Goal: Task Accomplishment & Management: Manage account settings

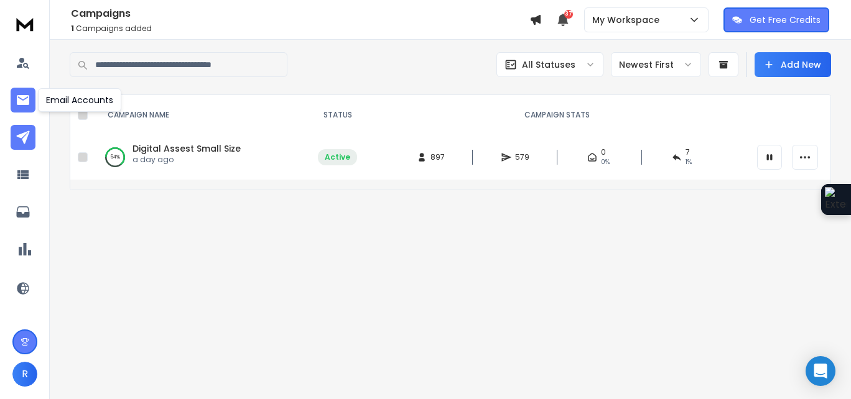
click at [22, 106] on icon at bounding box center [23, 100] width 15 height 15
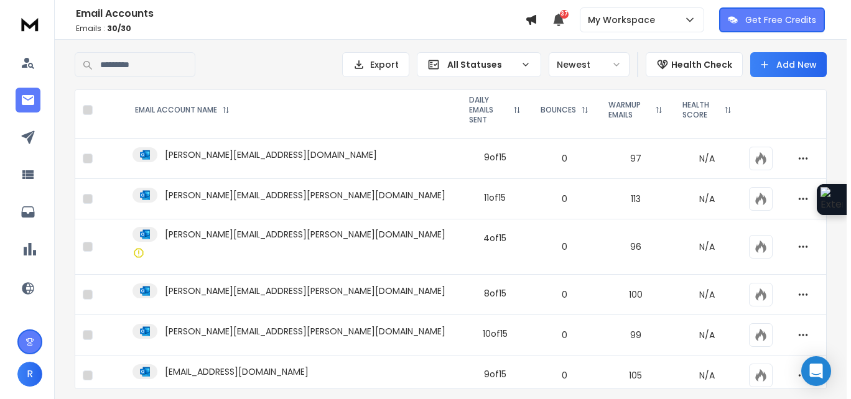
scroll to position [964, 0]
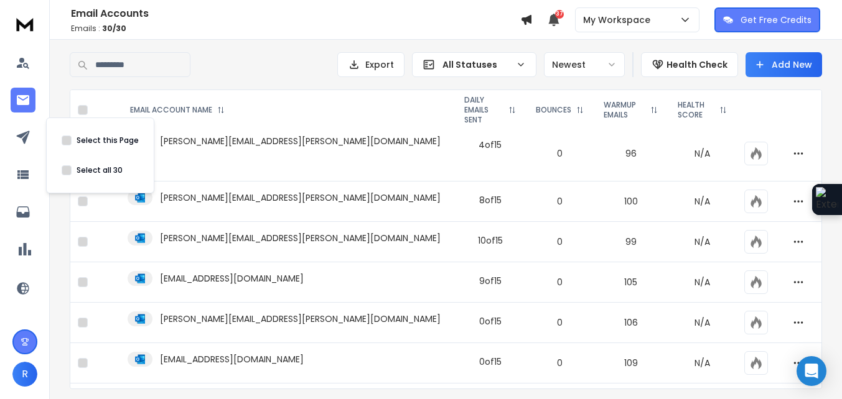
click at [82, 111] on button "Select this Page" at bounding box center [83, 110] width 10 height 10
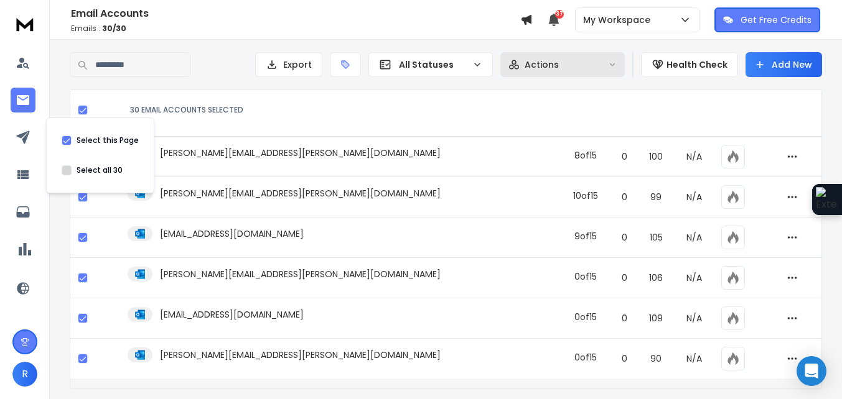
click at [545, 69] on p "Actions" at bounding box center [541, 64] width 34 height 12
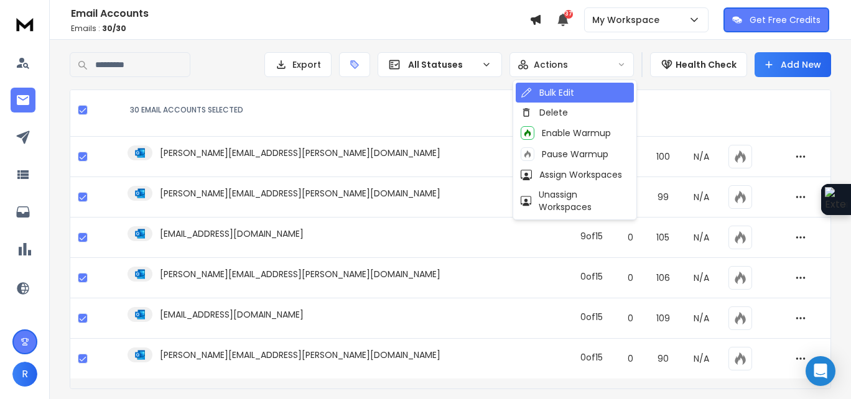
click at [551, 96] on div "Bulk Edit" at bounding box center [547, 92] width 53 height 12
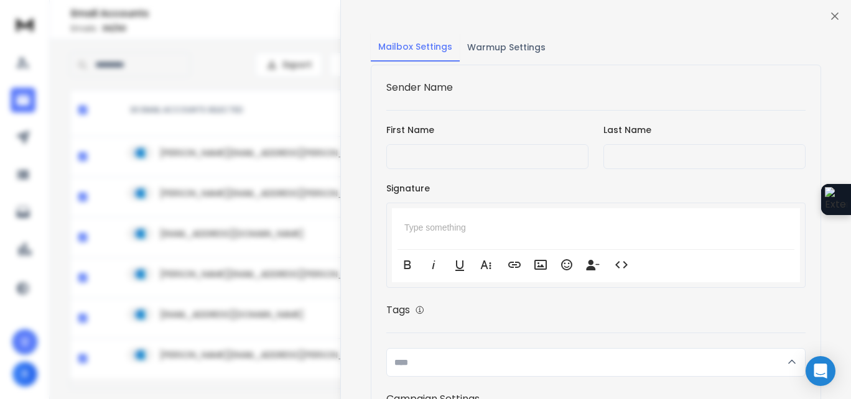
scroll to position [249, 0]
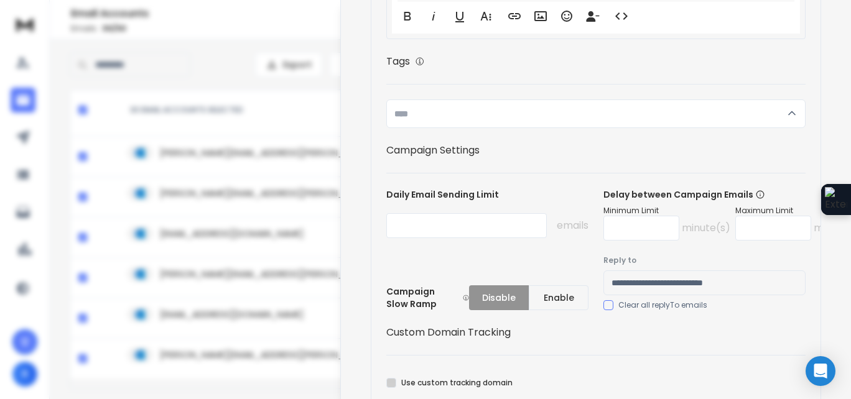
click at [434, 221] on input "number" at bounding box center [466, 225] width 160 height 25
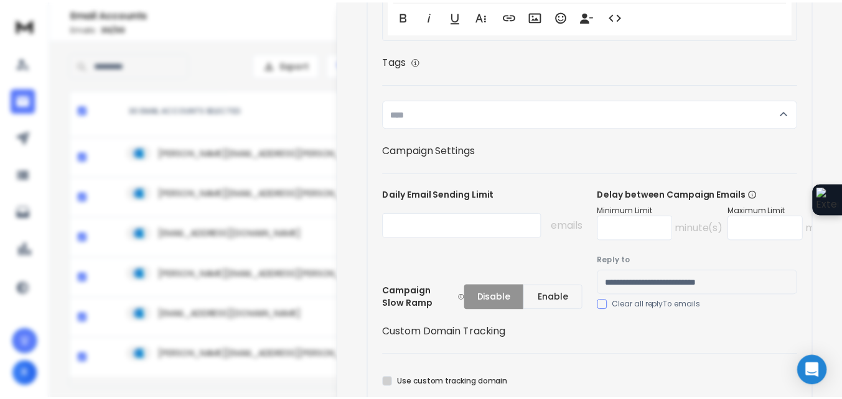
scroll to position [345, 0]
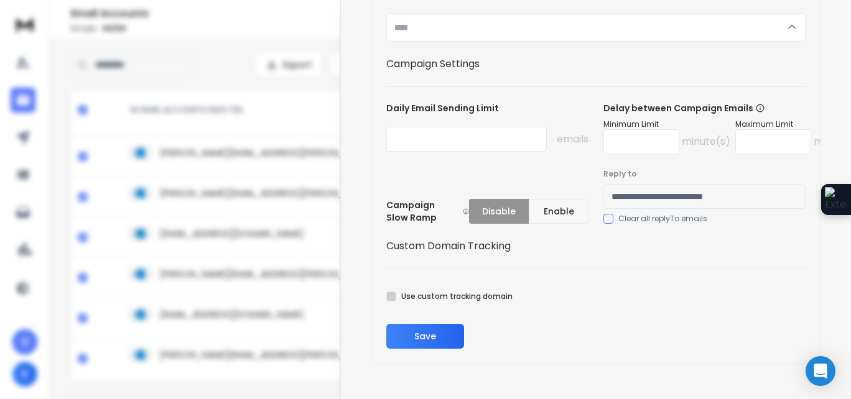
type input "**"
click at [417, 324] on button "Save" at bounding box center [425, 336] width 78 height 25
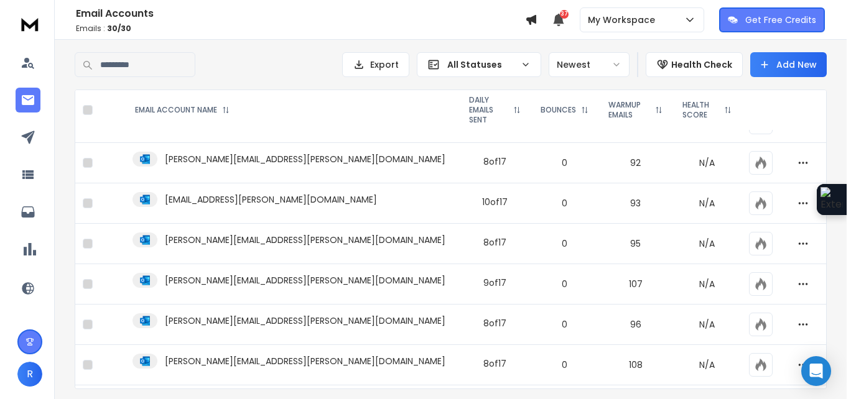
scroll to position [373, 0]
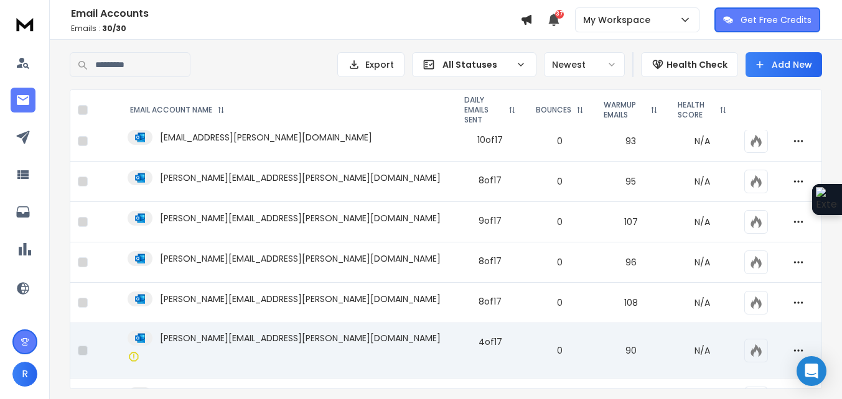
click at [340, 345] on div "[PERSON_NAME][EMAIL_ADDRESS][PERSON_NAME][DOMAIN_NAME]" at bounding box center [287, 347] width 319 height 32
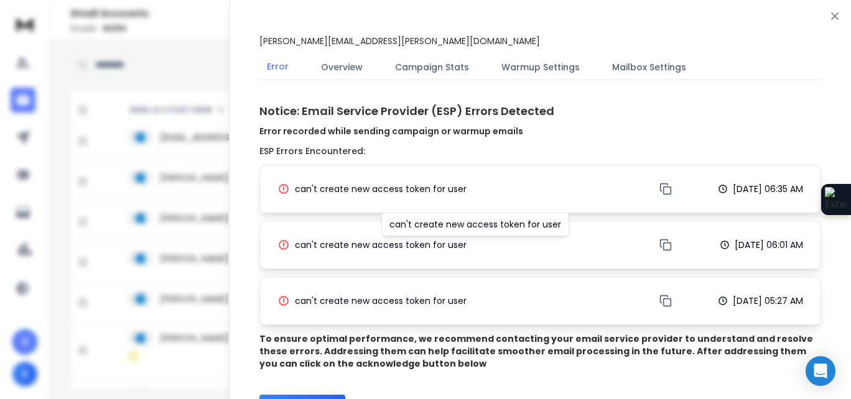
scroll to position [55, 0]
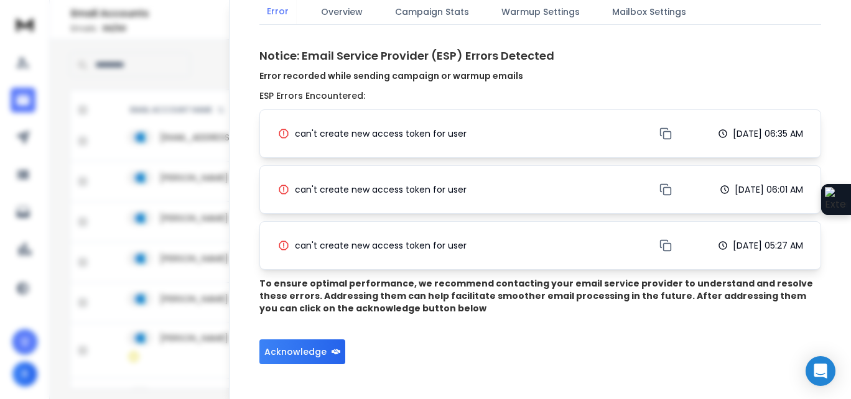
click at [325, 351] on button "Acknowledge" at bounding box center [302, 352] width 86 height 25
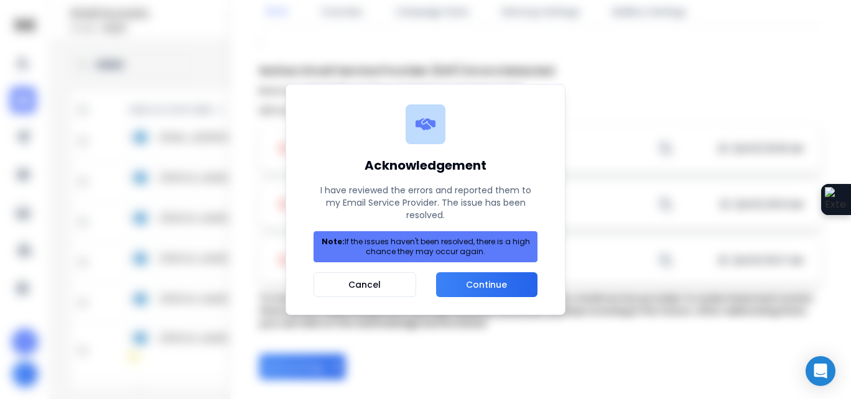
click at [491, 280] on button "Continue" at bounding box center [486, 284] width 101 height 25
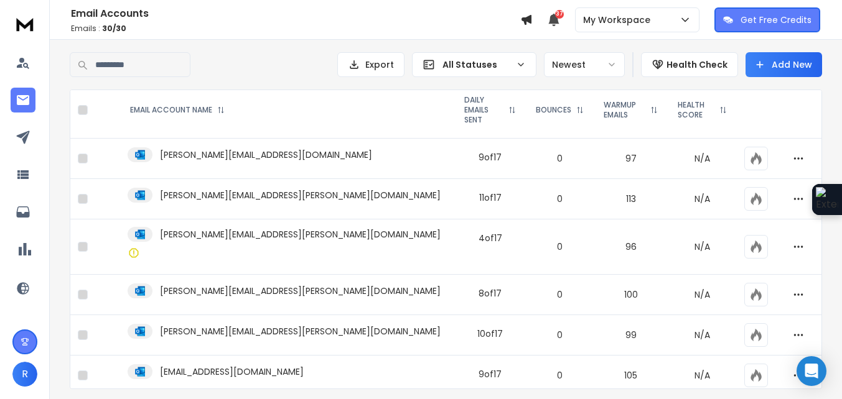
scroll to position [964, 0]
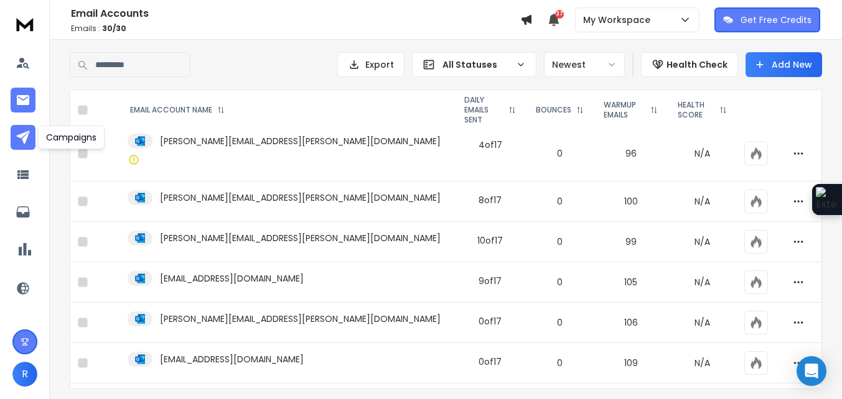
click at [24, 134] on icon at bounding box center [22, 137] width 13 height 13
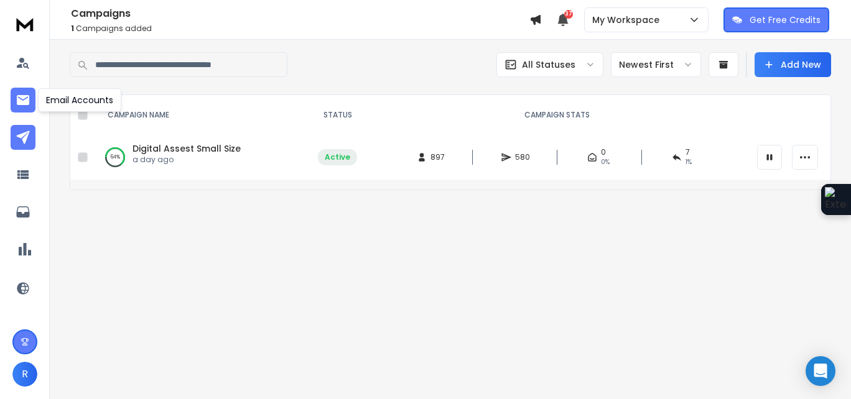
click at [21, 97] on icon at bounding box center [23, 100] width 12 height 10
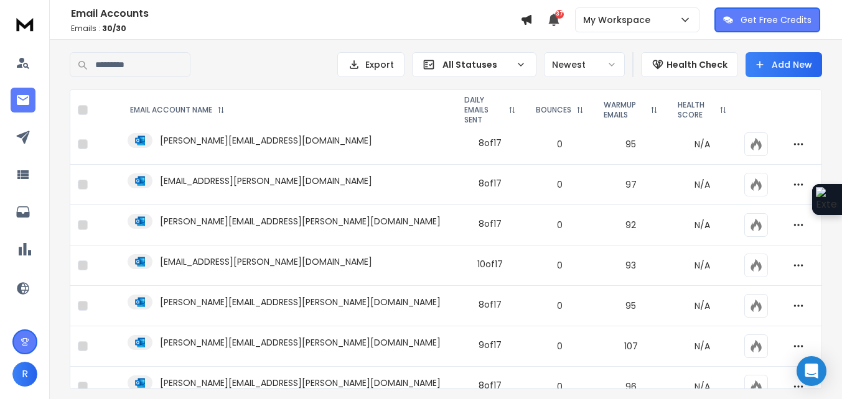
scroll to position [435, 0]
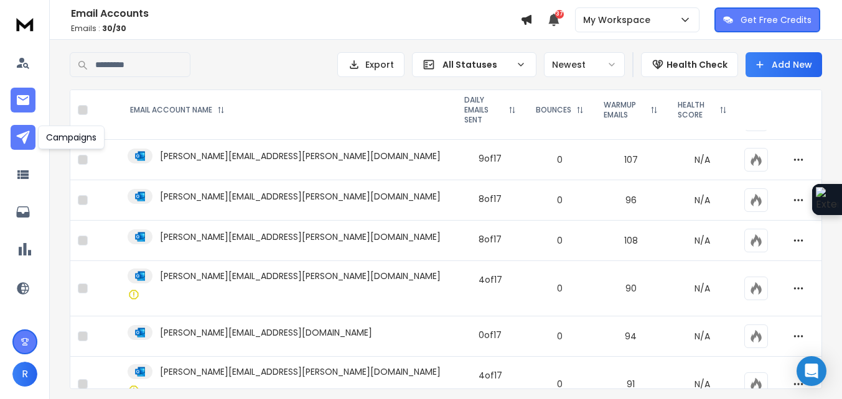
click at [19, 134] on icon at bounding box center [23, 137] width 15 height 15
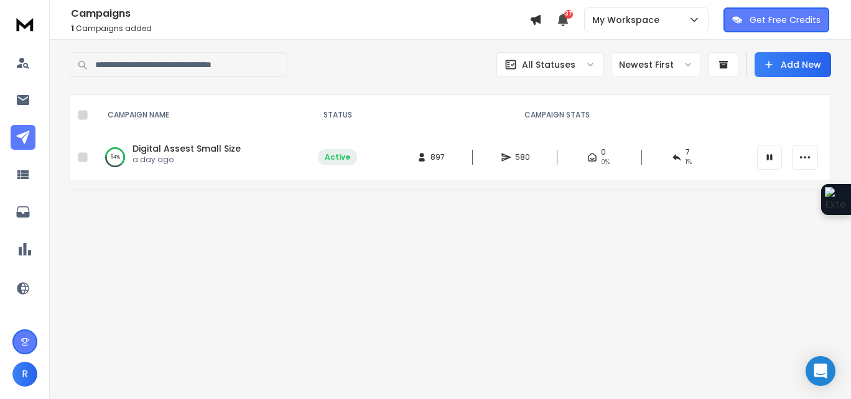
click at [625, 206] on div "Get only verified leads with our AI-powered Lead Finder, starting at $22/mo Try…" at bounding box center [425, 199] width 851 height 399
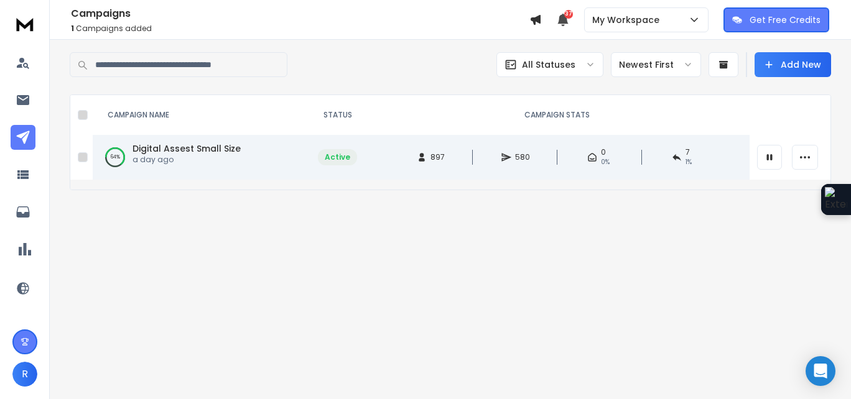
click at [797, 159] on button "button" at bounding box center [805, 157] width 26 height 25
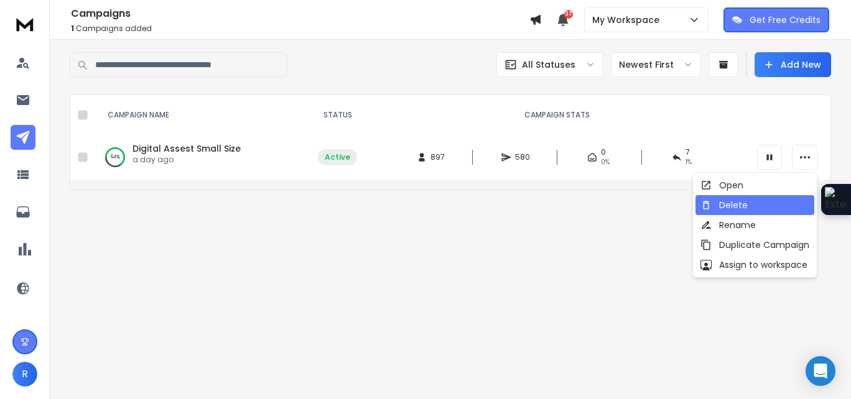
click at [750, 206] on div "Delete" at bounding box center [754, 205] width 119 height 20
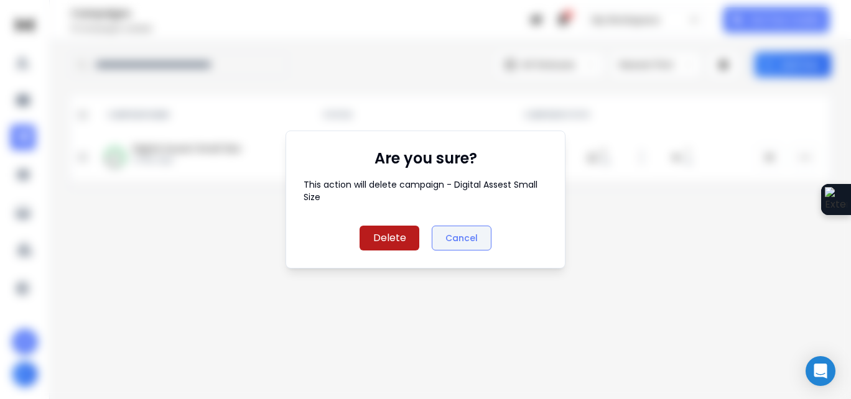
click at [384, 236] on button "Delete" at bounding box center [390, 238] width 60 height 25
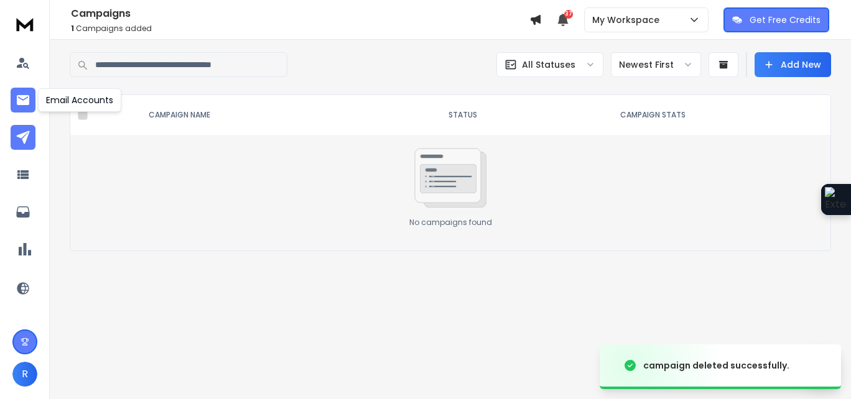
click at [22, 101] on icon at bounding box center [23, 100] width 12 height 10
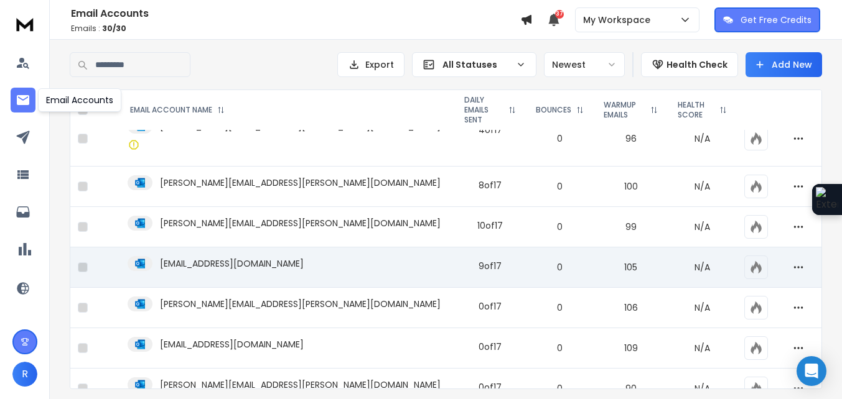
scroll to position [778, 0]
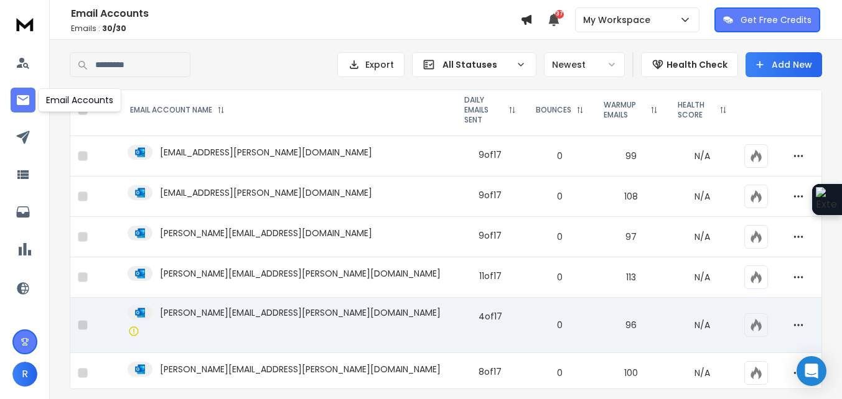
click at [346, 299] on td "[PERSON_NAME][EMAIL_ADDRESS][PERSON_NAME][DOMAIN_NAME]" at bounding box center [287, 325] width 334 height 55
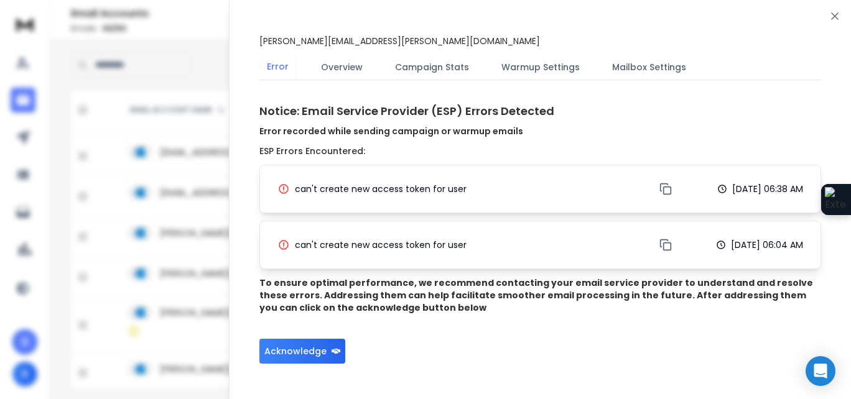
click at [321, 353] on button "Acknowledge" at bounding box center [302, 351] width 86 height 25
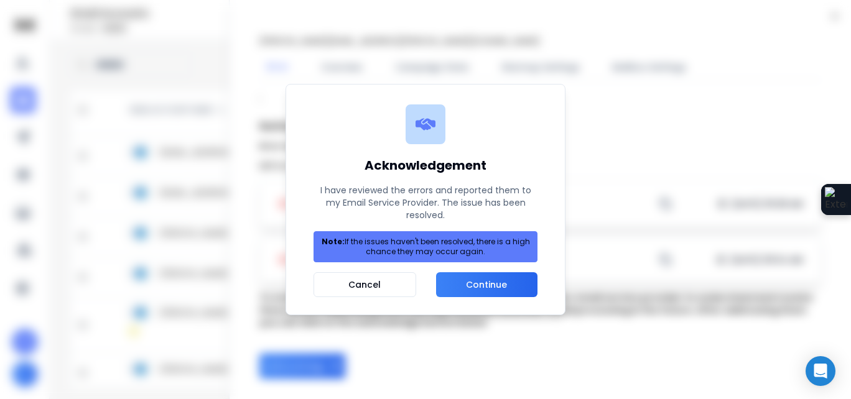
click at [484, 283] on button "Continue" at bounding box center [486, 284] width 101 height 25
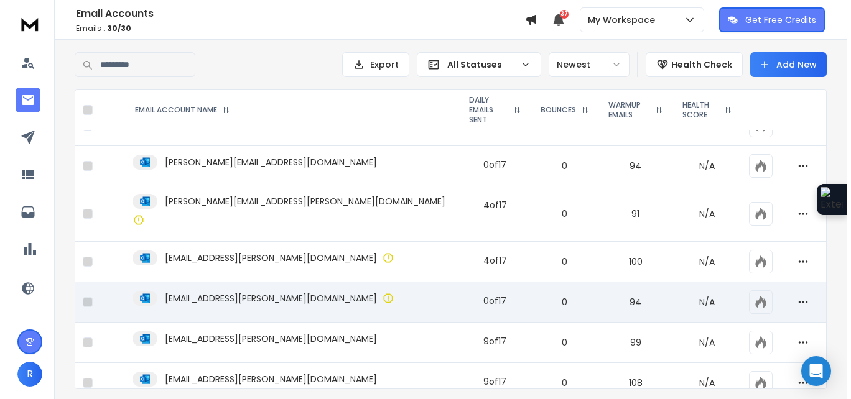
scroll to position [529, 0]
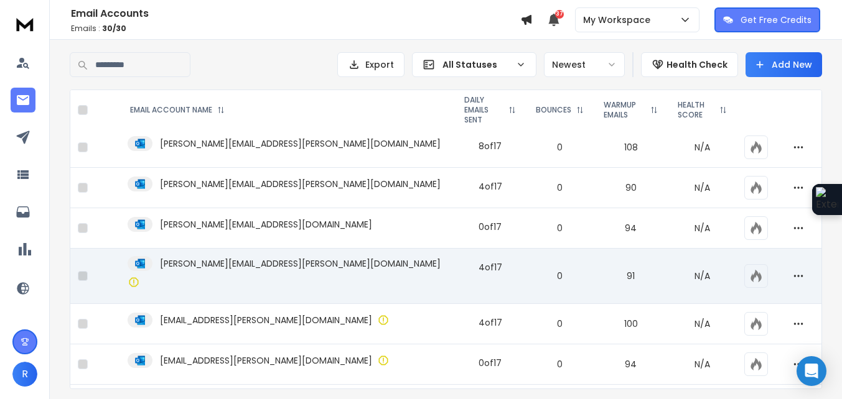
click at [343, 284] on td "[PERSON_NAME][EMAIL_ADDRESS][PERSON_NAME][DOMAIN_NAME]" at bounding box center [287, 276] width 334 height 55
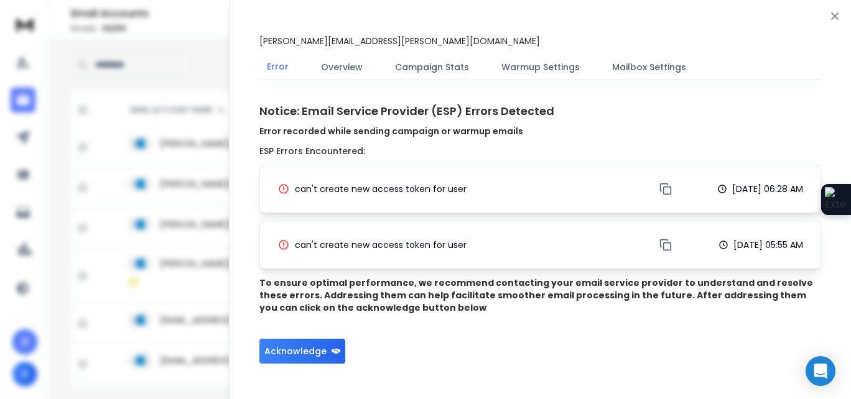
click at [305, 356] on button "Acknowledge" at bounding box center [302, 351] width 86 height 25
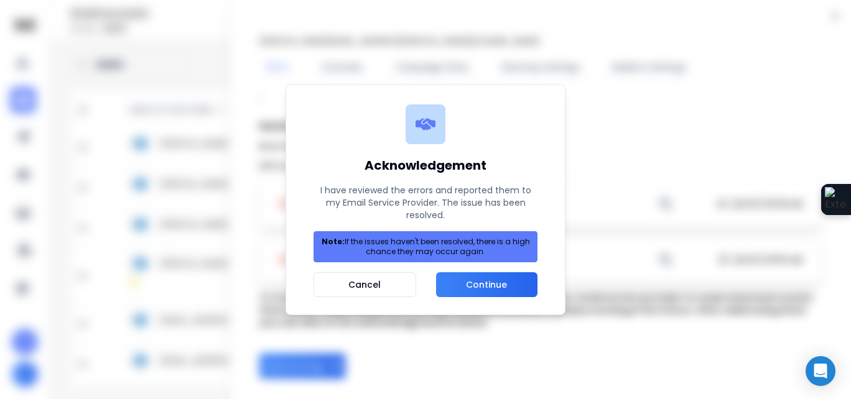
click at [506, 286] on button "Continue" at bounding box center [486, 284] width 101 height 25
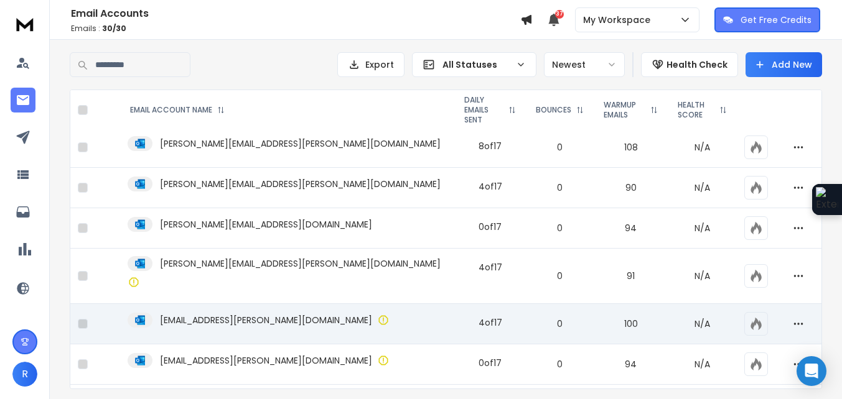
click at [345, 313] on td "[EMAIL_ADDRESS][PERSON_NAME][DOMAIN_NAME]" at bounding box center [287, 324] width 334 height 40
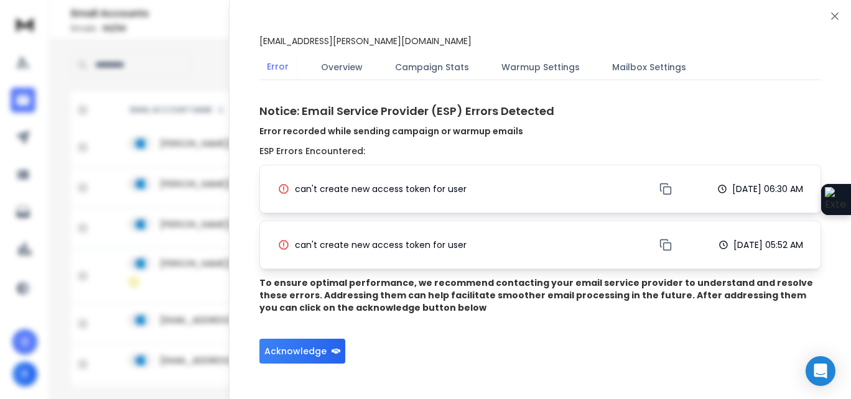
click at [314, 348] on button "Acknowledge" at bounding box center [302, 351] width 86 height 25
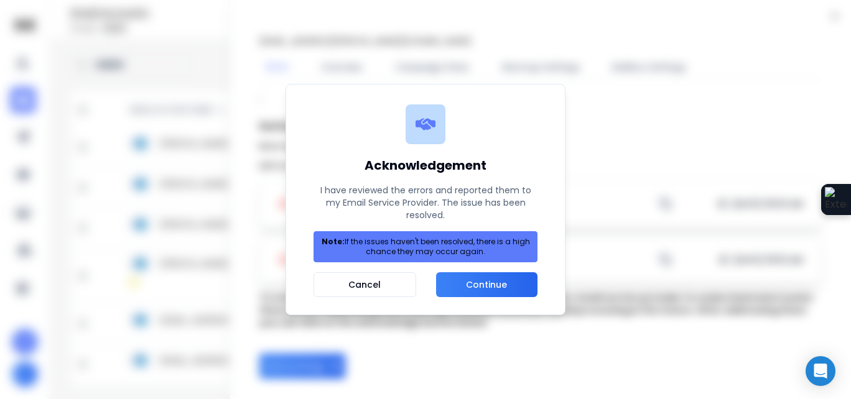
click at [480, 285] on button "Continue" at bounding box center [486, 284] width 101 height 25
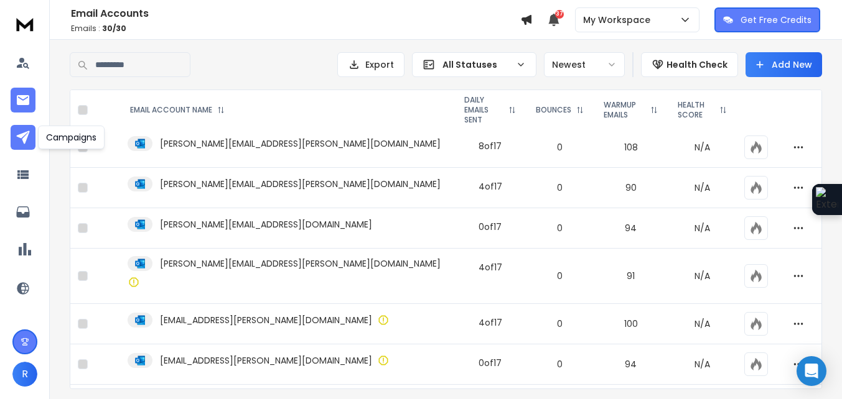
click at [26, 137] on icon at bounding box center [22, 137] width 13 height 13
